Goal: Task Accomplishment & Management: Use online tool/utility

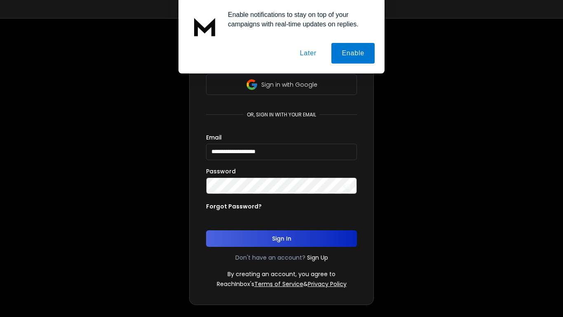
type input "**********"
click at [282, 238] on button "Sign In" at bounding box center [281, 238] width 151 height 16
